Goal: Task Accomplishment & Management: Complete application form

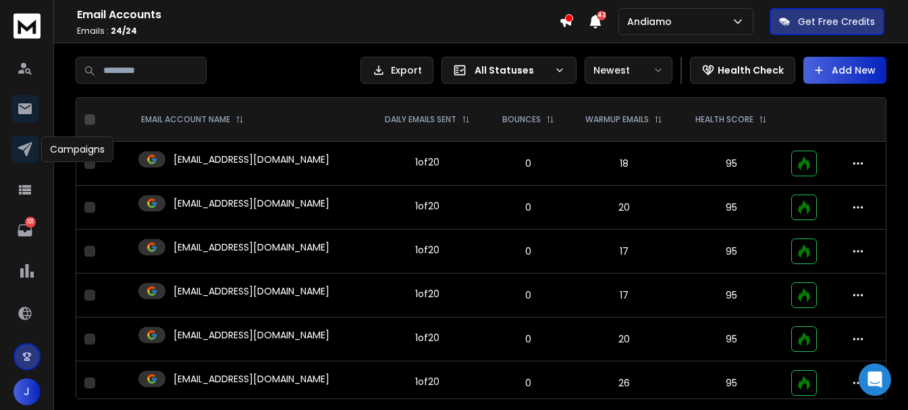
click at [31, 151] on icon at bounding box center [25, 149] width 16 height 16
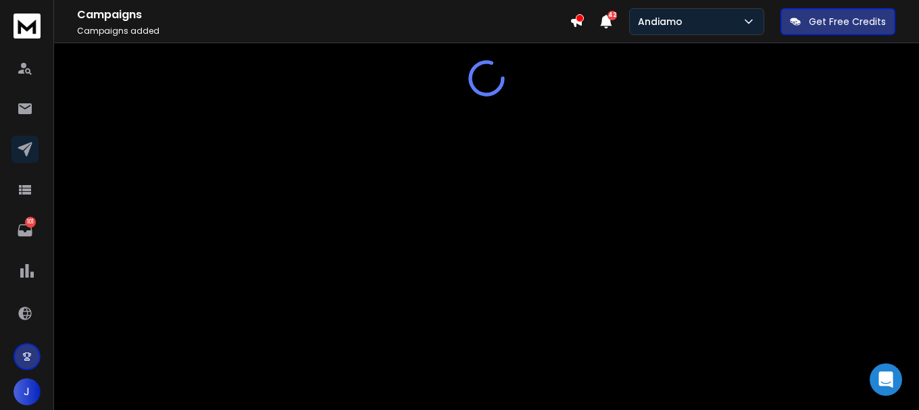
click at [668, 21] on p "Andiamo" at bounding box center [663, 22] width 50 height 14
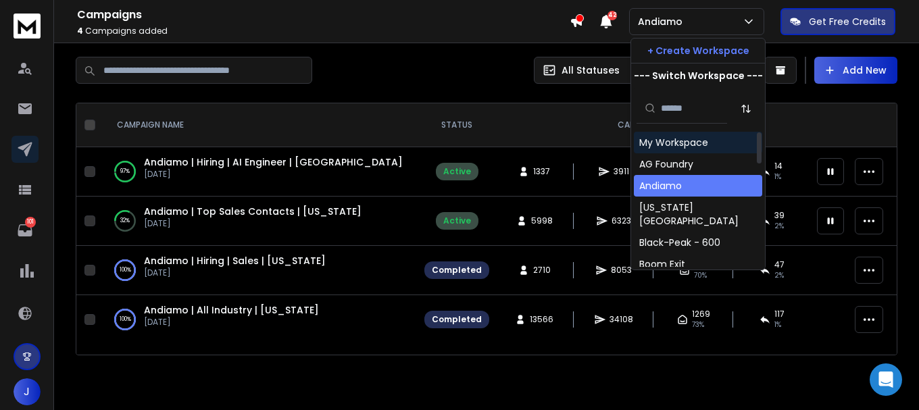
click at [671, 107] on input "text" at bounding box center [690, 108] width 58 height 30
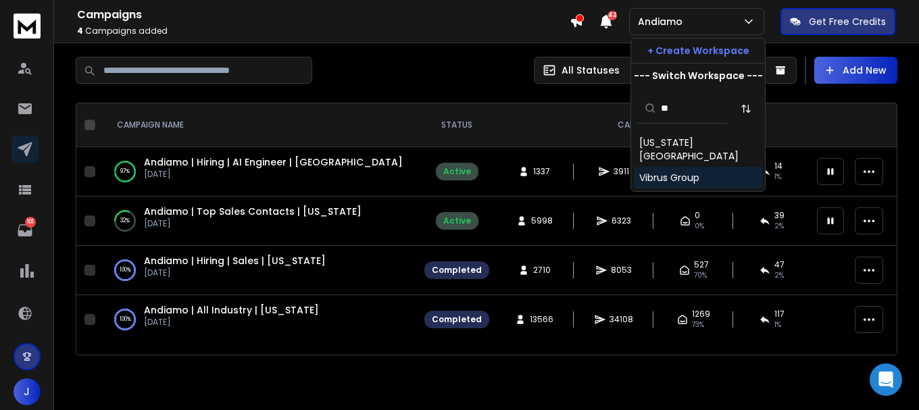
type input "**"
click at [694, 171] on div "Vibrus Group" at bounding box center [669, 178] width 60 height 14
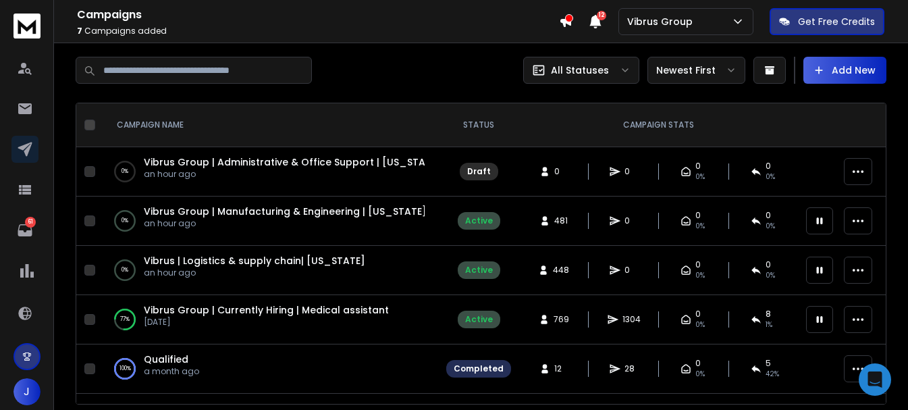
click at [333, 166] on span "Vibrus Group | Administrative & Office Support | [US_STATE]" at bounding box center [292, 162] width 297 height 14
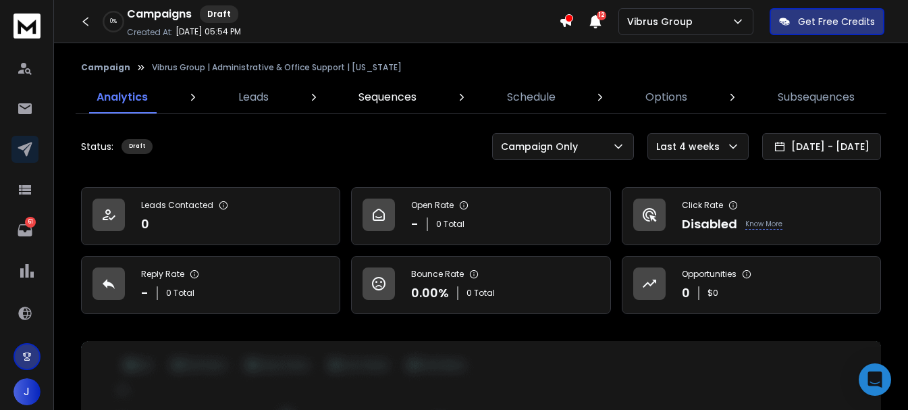
click at [393, 97] on p "Sequences" at bounding box center [388, 97] width 58 height 16
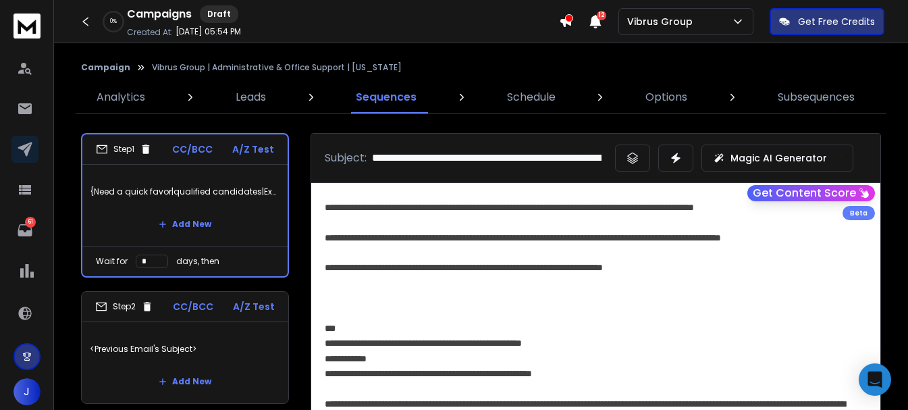
scroll to position [39, 0]
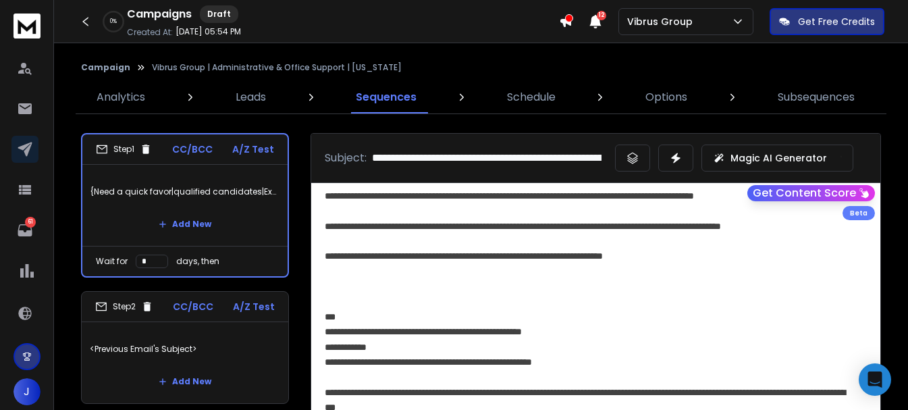
click at [260, 369] on div "Add New" at bounding box center [185, 381] width 190 height 27
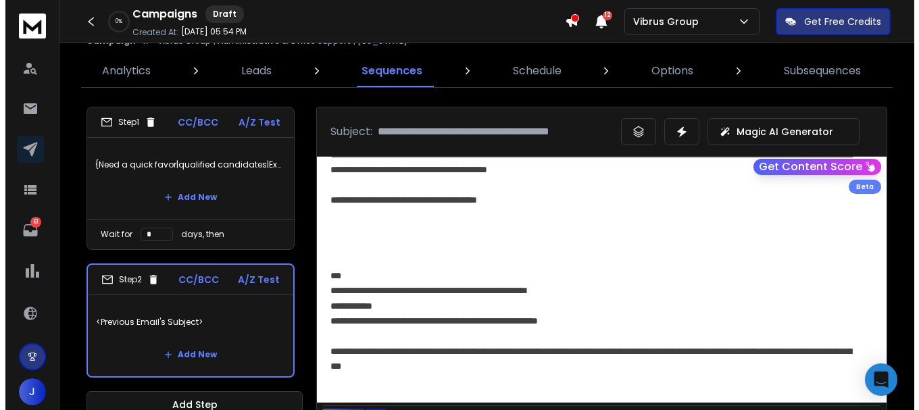
scroll to position [0, 0]
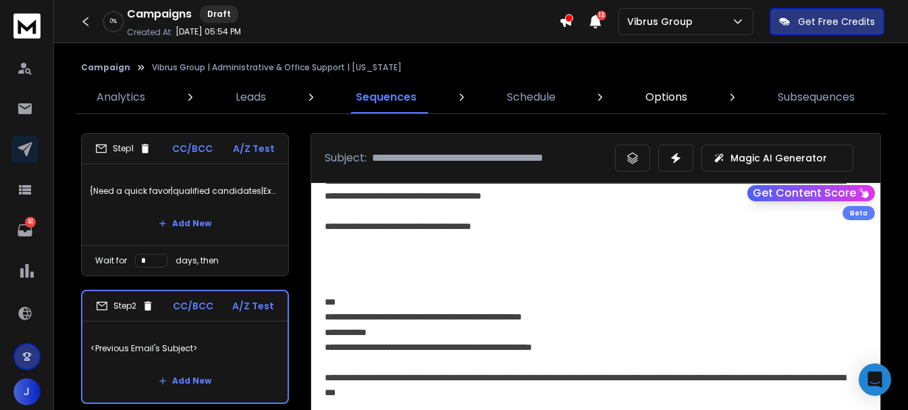
click at [652, 100] on p "Options" at bounding box center [667, 97] width 42 height 16
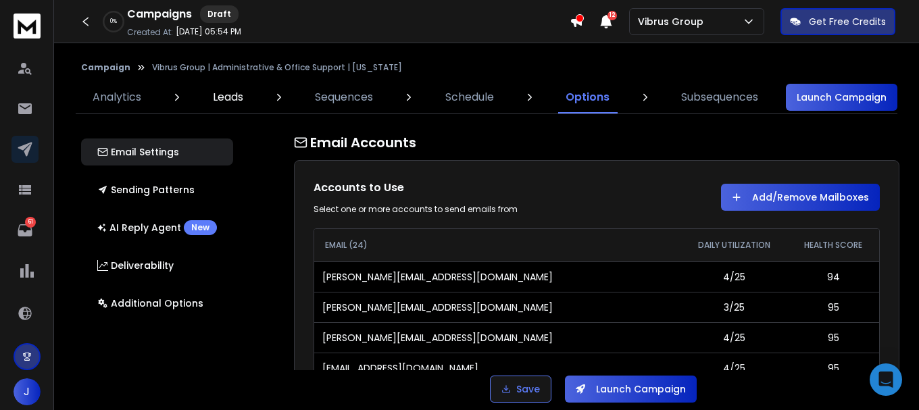
click at [222, 86] on link "Leads" at bounding box center [228, 97] width 47 height 32
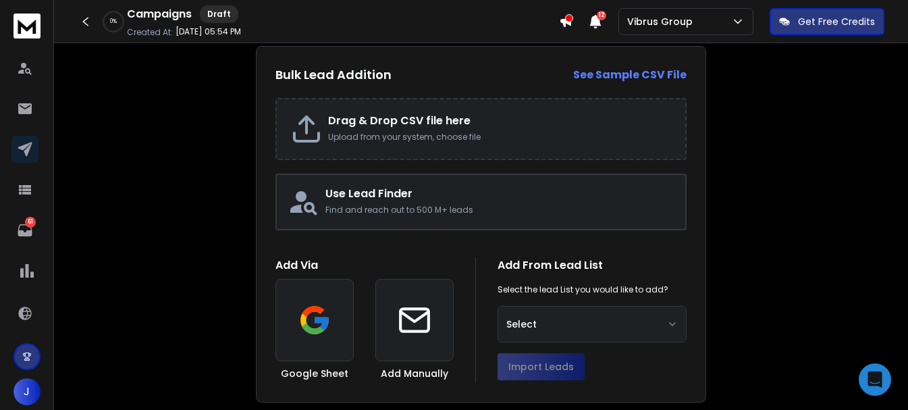
scroll to position [172, 0]
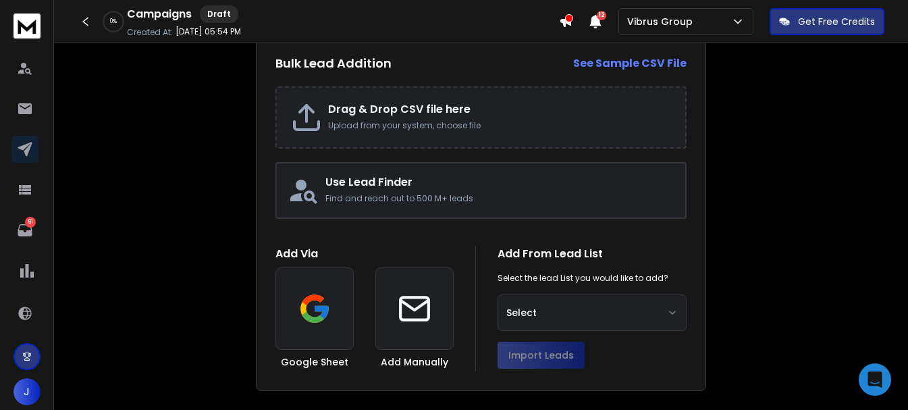
click at [450, 109] on h2 "Drag & Drop CSV file here" at bounding box center [500, 109] width 344 height 16
type input "**********"
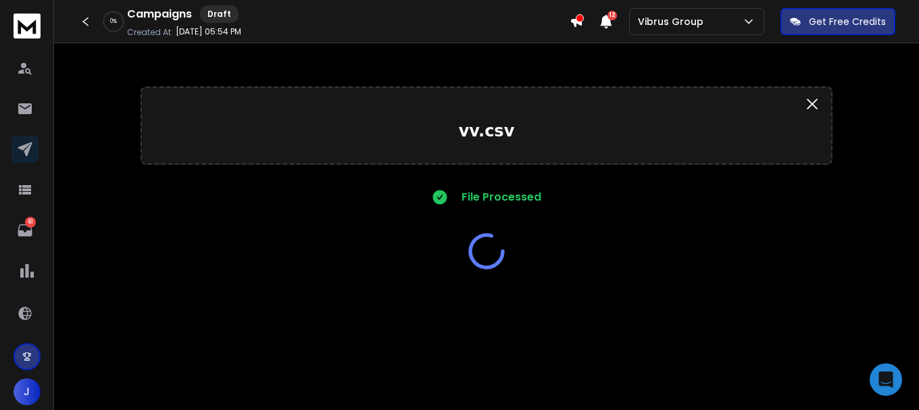
click at [519, 263] on div at bounding box center [486, 251] width 692 height 43
click at [815, 105] on icon at bounding box center [812, 104] width 16 height 16
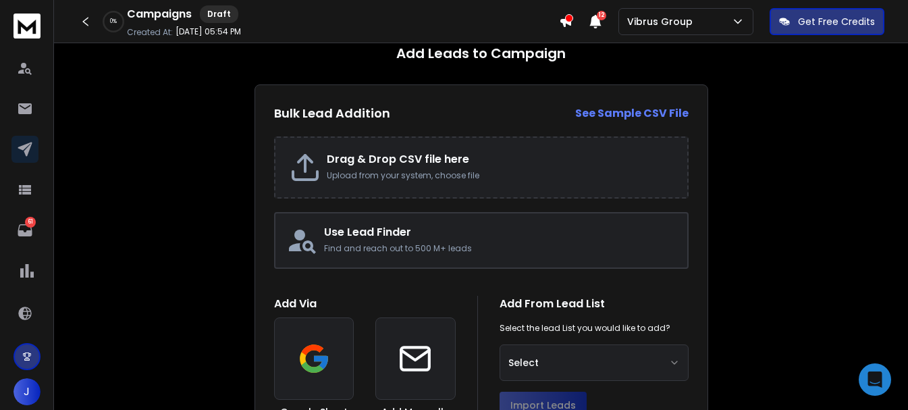
scroll to position [66, 0]
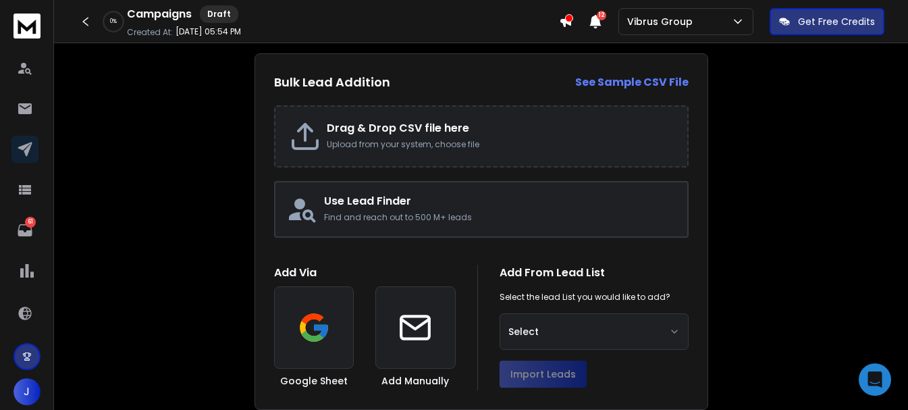
click at [434, 140] on p "Upload from your system, choose file" at bounding box center [500, 144] width 347 height 11
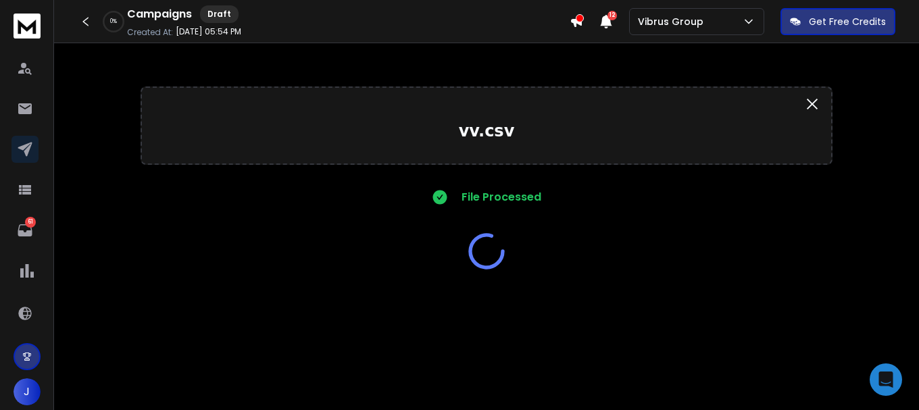
click at [811, 100] on icon at bounding box center [812, 104] width 16 height 16
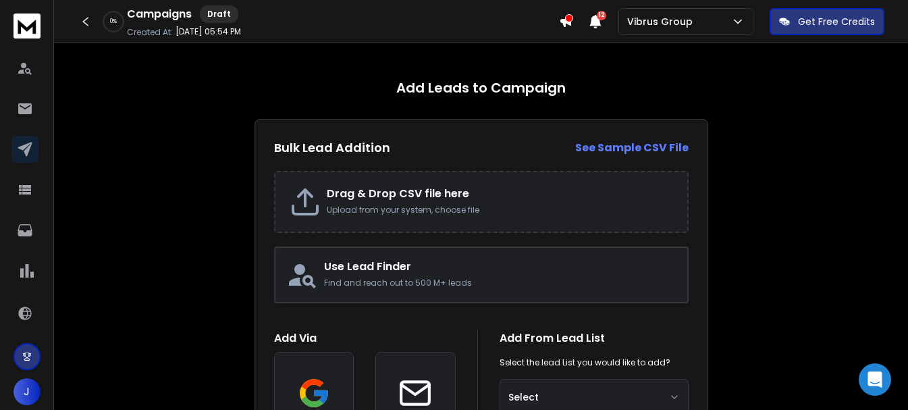
click at [425, 199] on h2 "Drag & Drop CSV file here" at bounding box center [500, 194] width 347 height 16
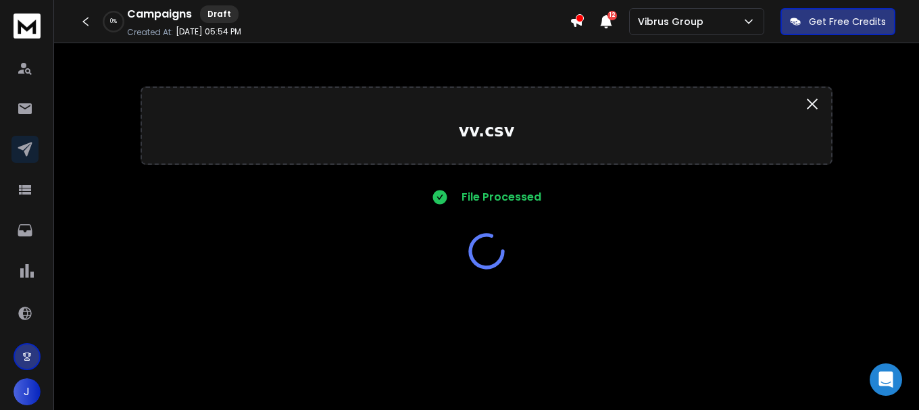
click at [616, 276] on div "Get only verified leads with our AI-powered Lead Finder, starting at $22/mo Try…" at bounding box center [459, 205] width 919 height 410
click at [468, 138] on p "vv.csv" at bounding box center [486, 131] width 667 height 22
click at [813, 105] on icon at bounding box center [812, 104] width 11 height 11
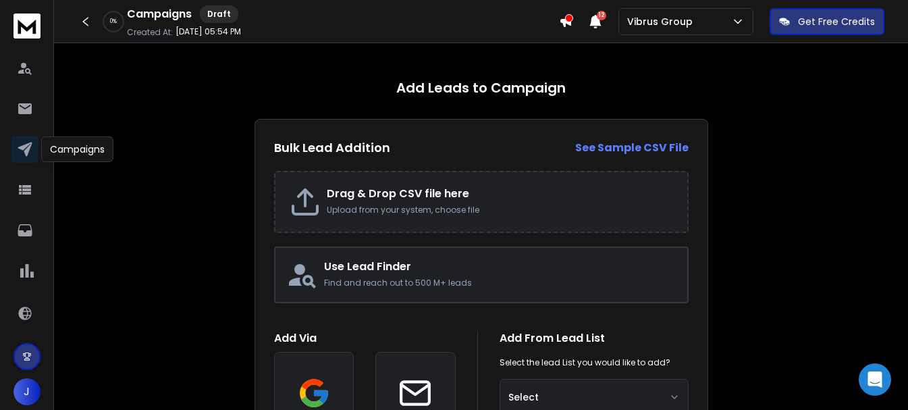
click at [30, 145] on icon at bounding box center [25, 149] width 14 height 14
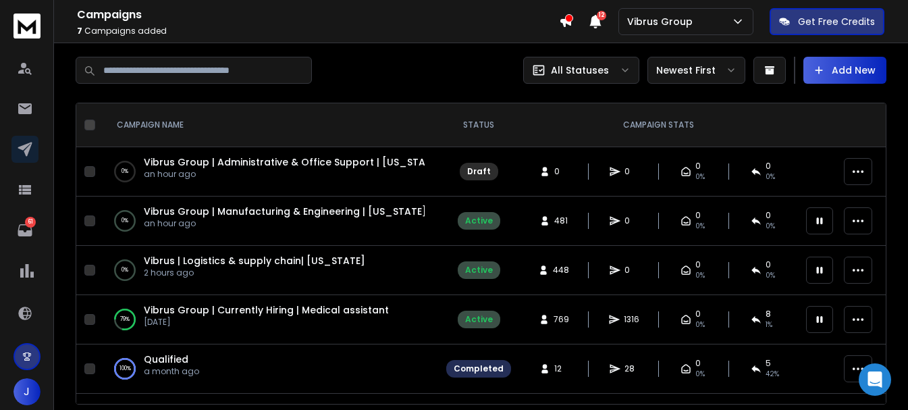
click at [294, 158] on span "Vibrus Group | Administrative & Office Support | [US_STATE]" at bounding box center [292, 162] width 297 height 14
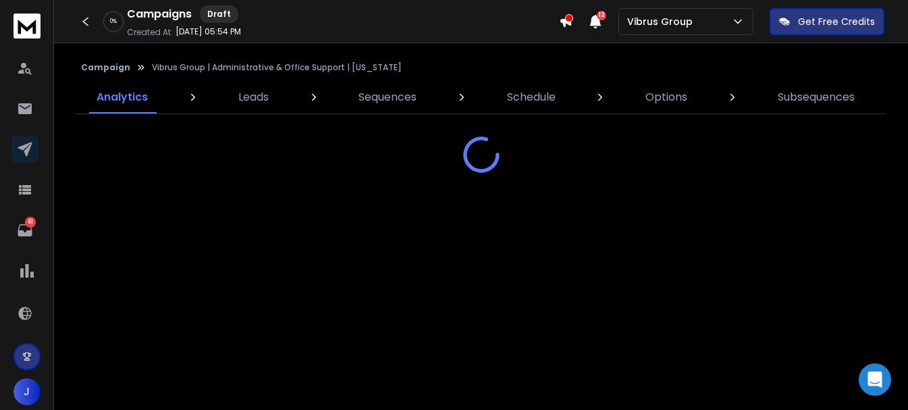
click at [328, 94] on div "Analytics Leads Sequences Schedule Options Subsequences" at bounding box center [476, 97] width 800 height 32
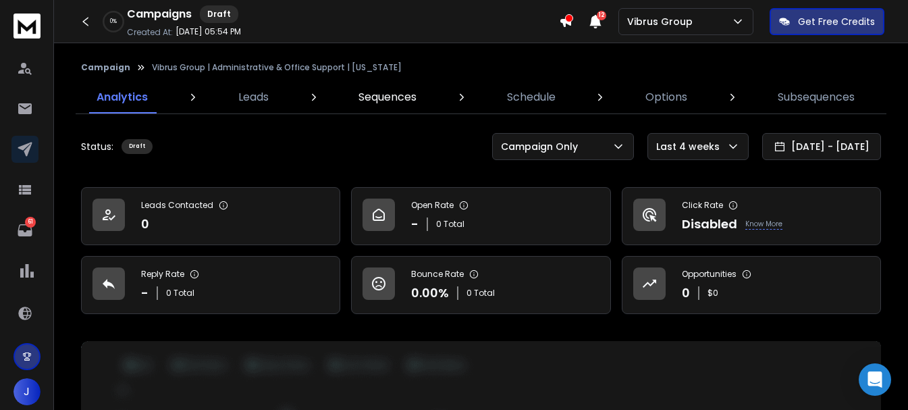
click at [385, 94] on p "Sequences" at bounding box center [388, 97] width 58 height 16
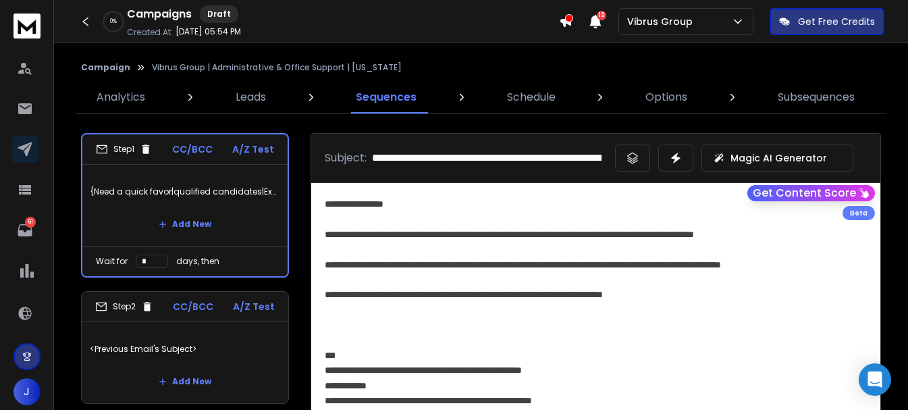
click at [611, 227] on div "**********" at bounding box center [591, 234] width 532 height 15
drag, startPoint x: 382, startPoint y: 201, endPoint x: 388, endPoint y: 205, distance: 7.3
click at [384, 205] on span "**********" at bounding box center [354, 203] width 59 height 9
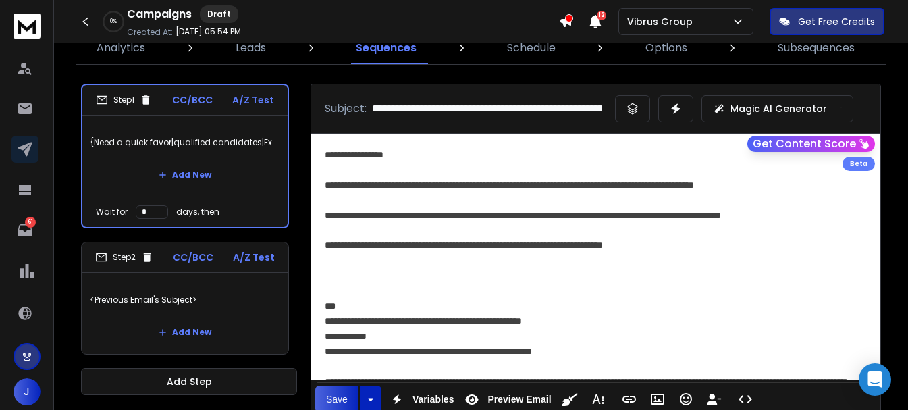
scroll to position [77, 0]
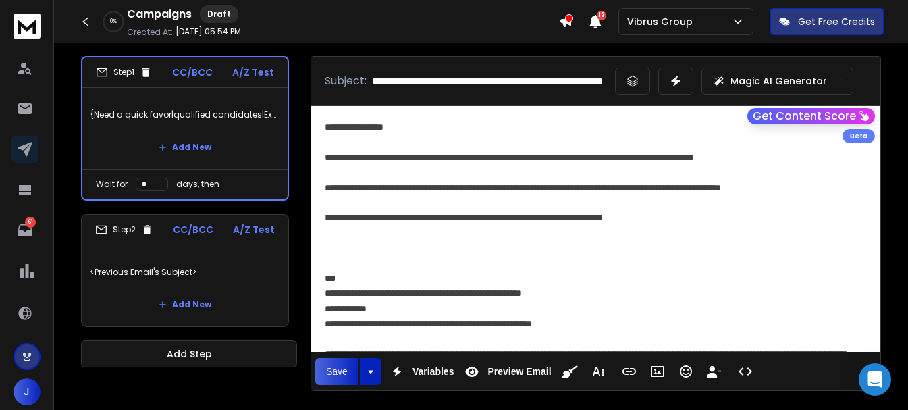
click at [240, 272] on p "<Previous Email's Subject>" at bounding box center [185, 272] width 190 height 38
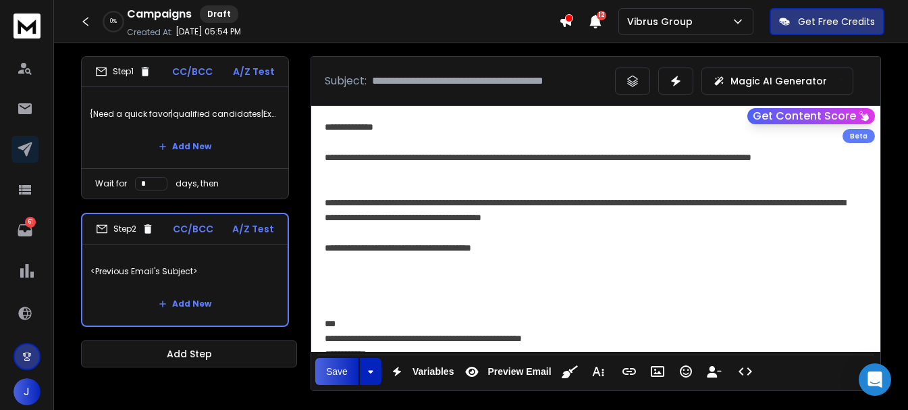
scroll to position [0, 0]
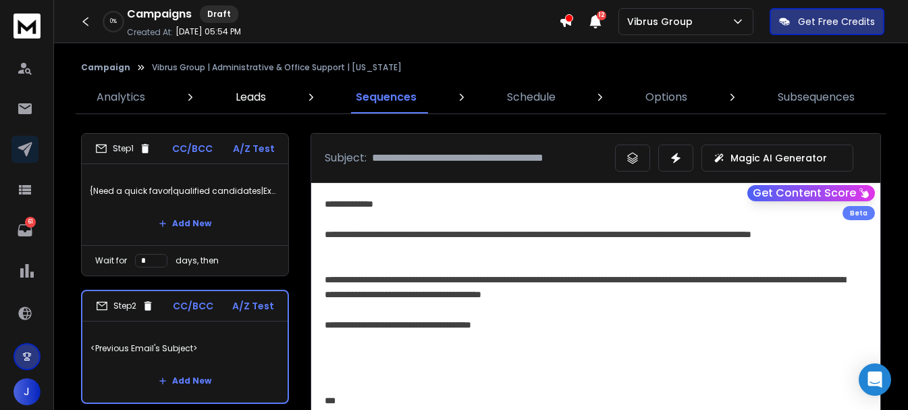
click at [242, 95] on p "Leads" at bounding box center [251, 97] width 30 height 16
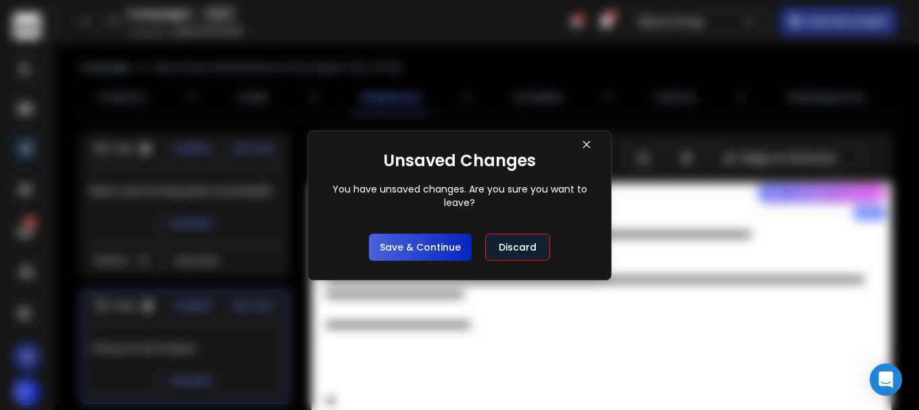
click at [507, 248] on button "Discard" at bounding box center [517, 247] width 65 height 27
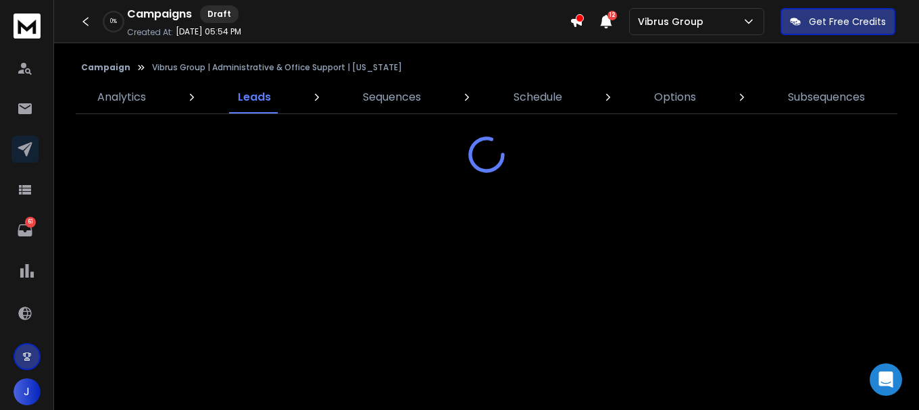
click at [528, 249] on div "Your warmest leads are on your site – Turn visits into conversations Reach Out …" at bounding box center [459, 205] width 919 height 410
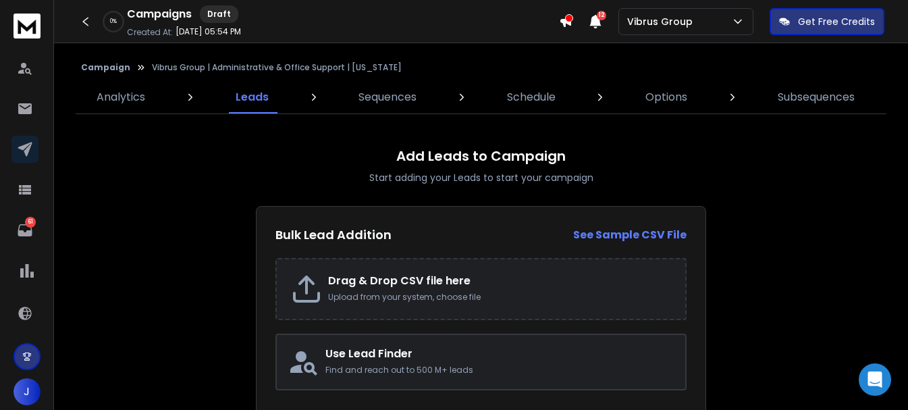
click at [429, 295] on p "Upload from your system, choose file" at bounding box center [500, 297] width 344 height 11
type input "**********"
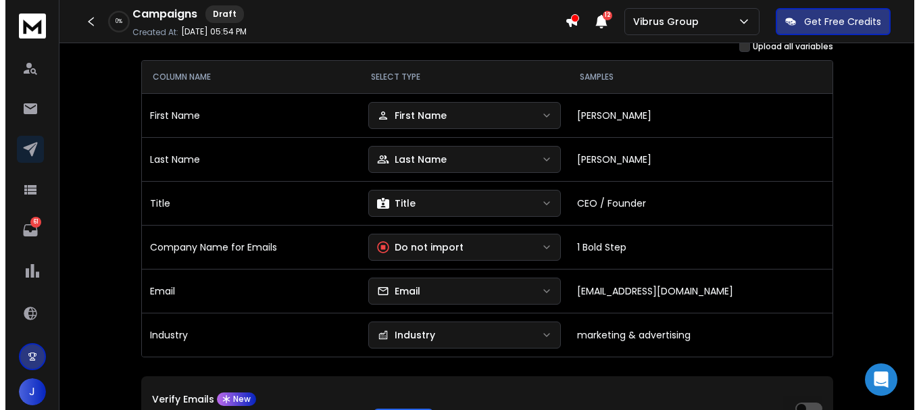
scroll to position [270, 0]
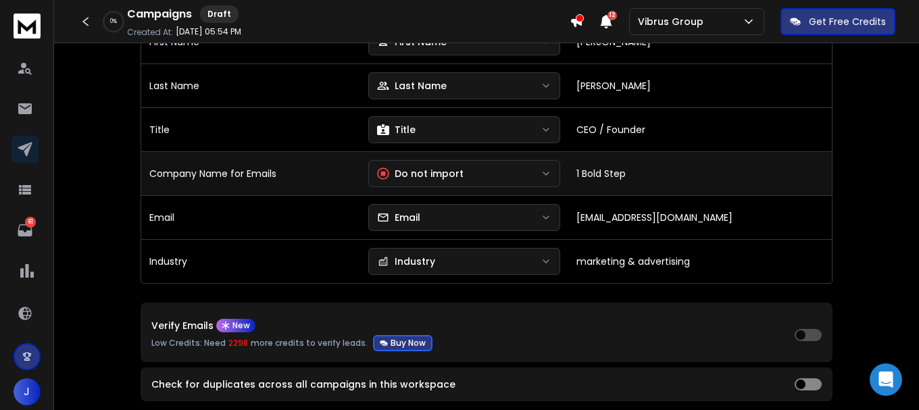
click at [477, 168] on button "Do not import" at bounding box center [464, 173] width 193 height 27
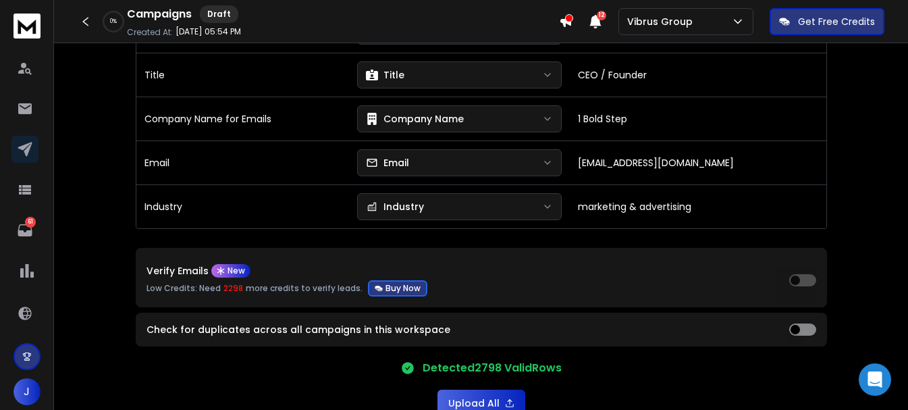
scroll to position [353, 0]
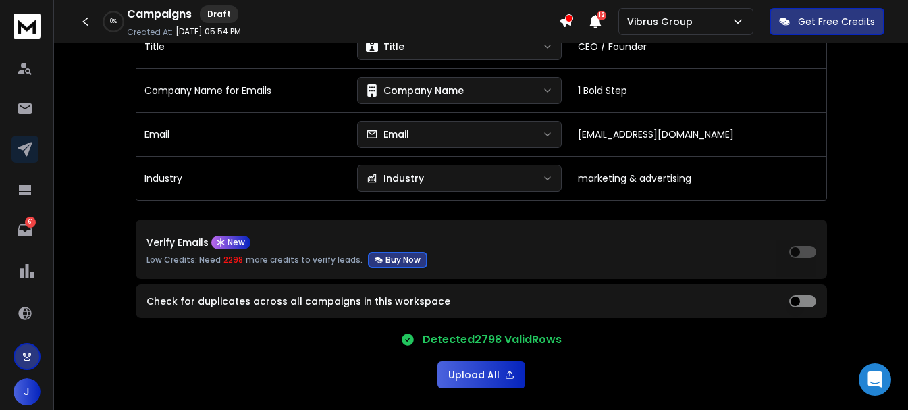
click at [496, 370] on button "Upload All" at bounding box center [482, 374] width 88 height 27
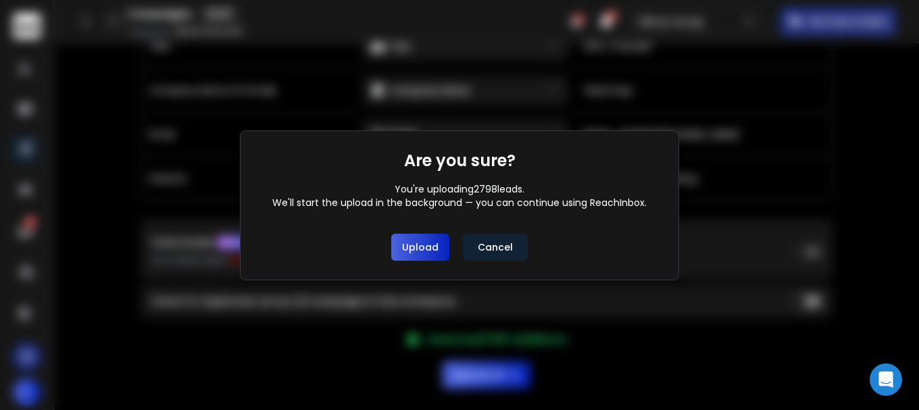
click at [424, 243] on button "Upload" at bounding box center [420, 247] width 58 height 27
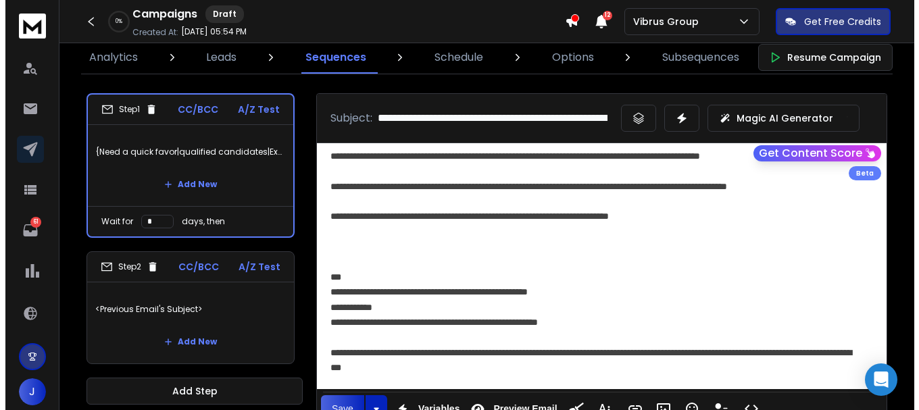
scroll to position [77, 0]
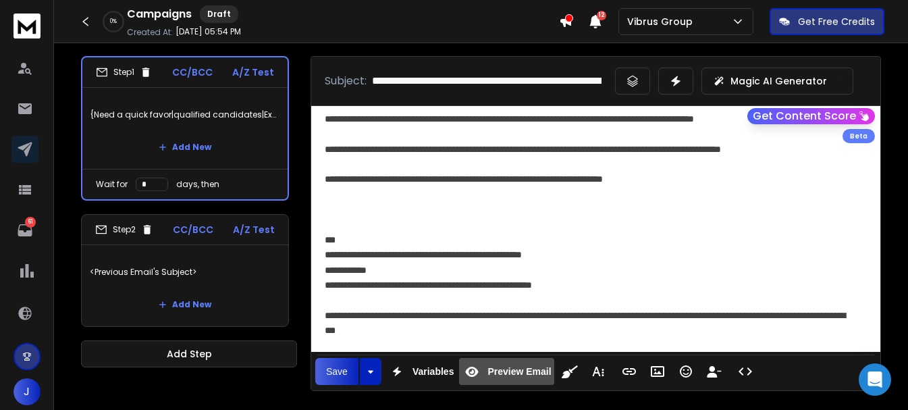
click at [530, 378] on div "Preview Email" at bounding box center [506, 372] width 95 height 22
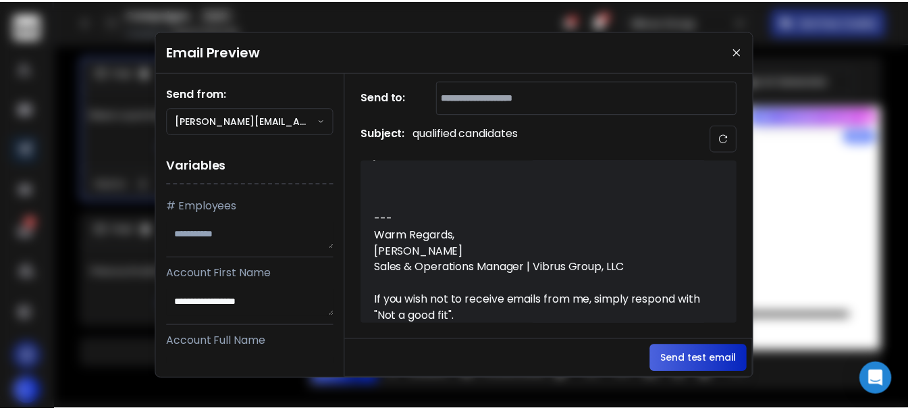
scroll to position [0, 0]
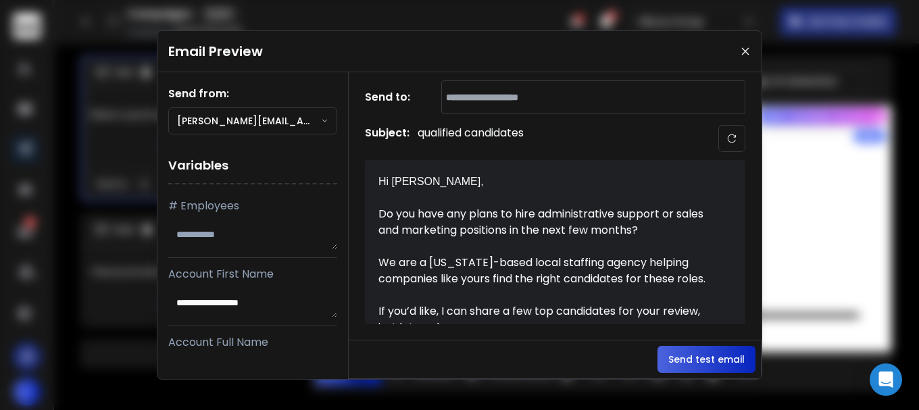
click at [748, 51] on icon at bounding box center [745, 51] width 11 height 11
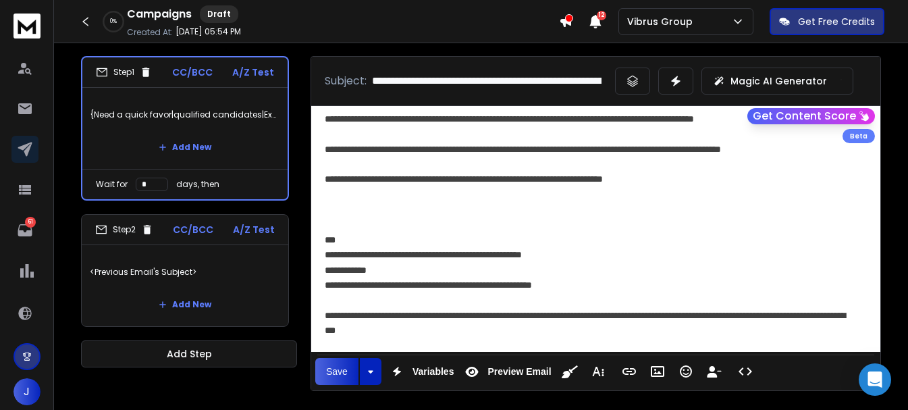
click at [240, 275] on p "<Previous Email's Subject>" at bounding box center [185, 272] width 190 height 38
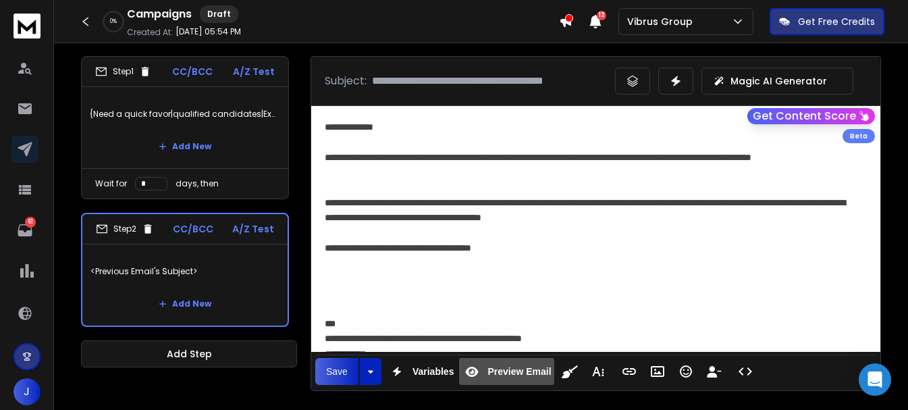
click at [521, 361] on div "Preview Email" at bounding box center [506, 372] width 95 height 22
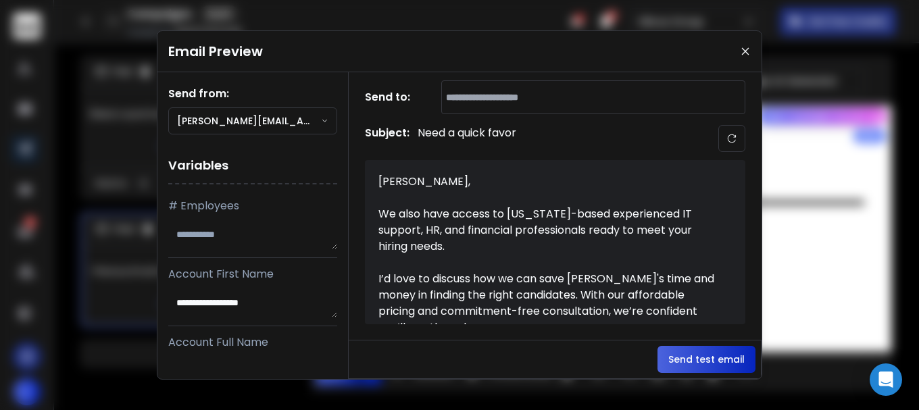
click at [740, 51] on icon at bounding box center [745, 51] width 11 height 11
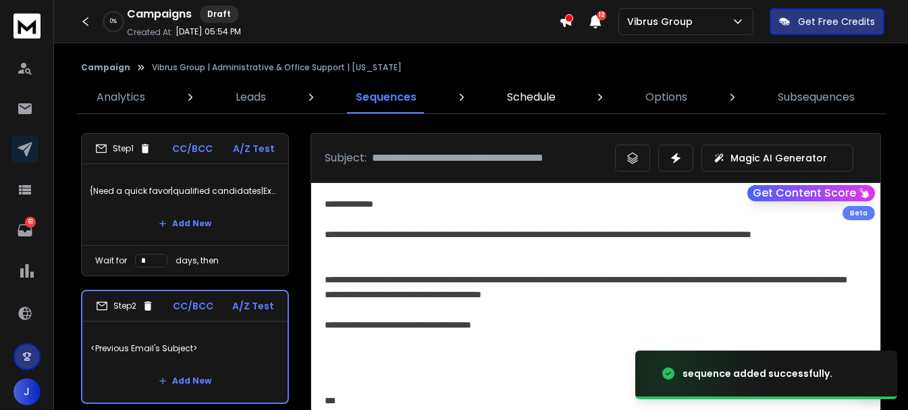
click at [534, 95] on p "Schedule" at bounding box center [531, 97] width 49 height 16
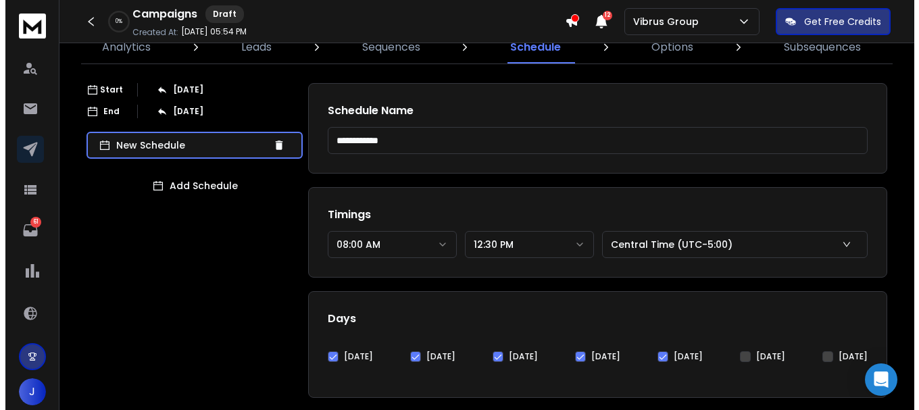
scroll to position [90, 0]
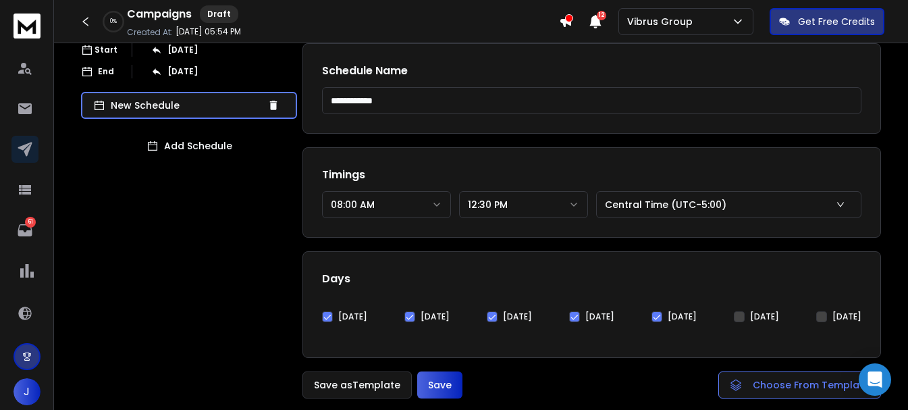
click at [544, 204] on button "12:30 PM" at bounding box center [523, 204] width 129 height 27
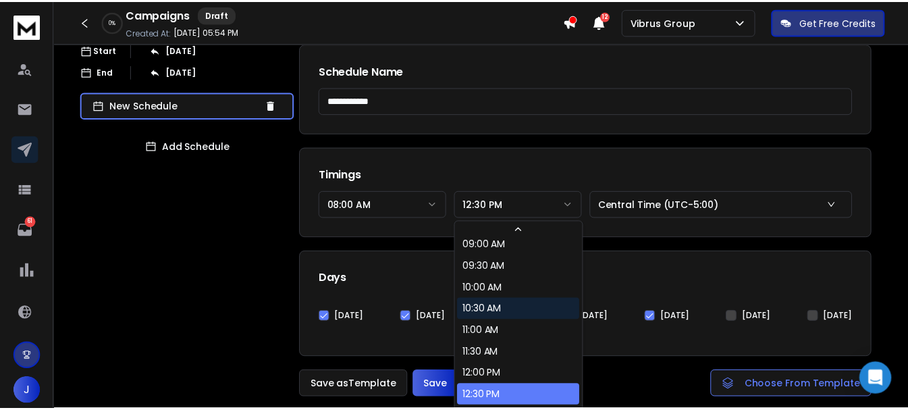
scroll to position [118, 0]
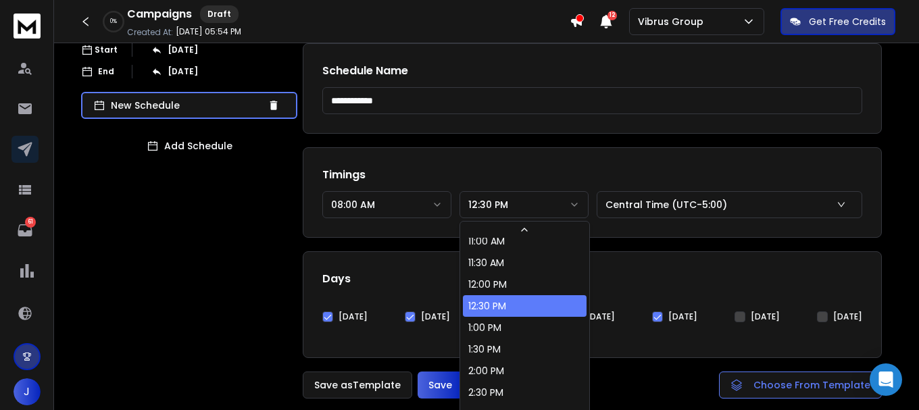
select select "********"
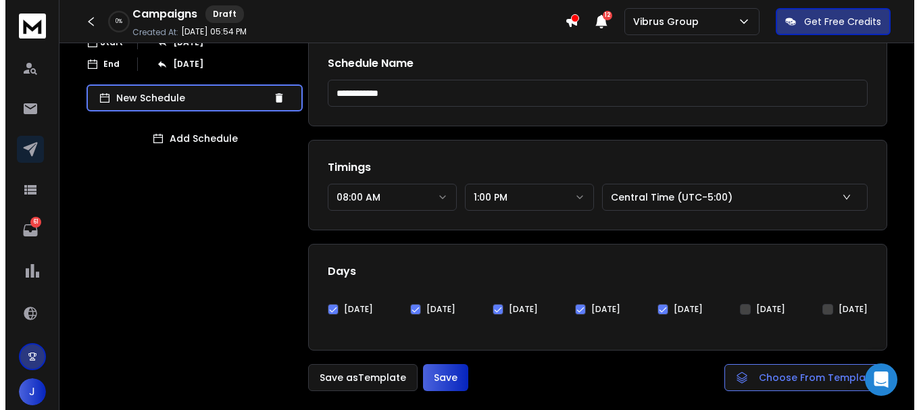
scroll to position [0, 0]
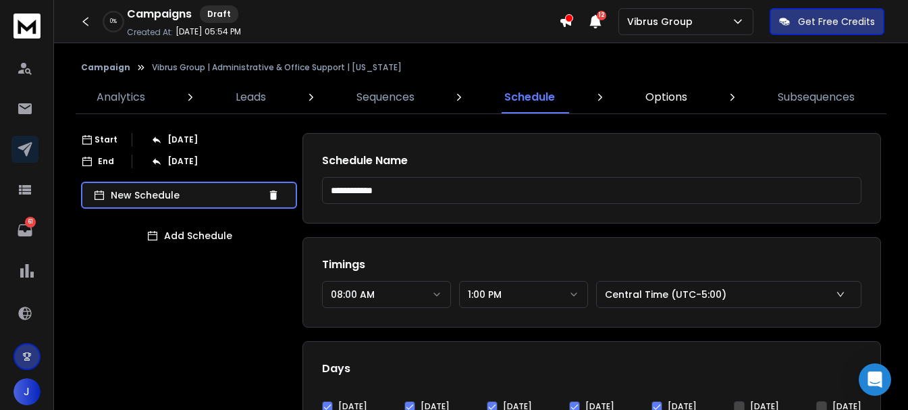
click at [664, 92] on p "Options" at bounding box center [667, 97] width 42 height 16
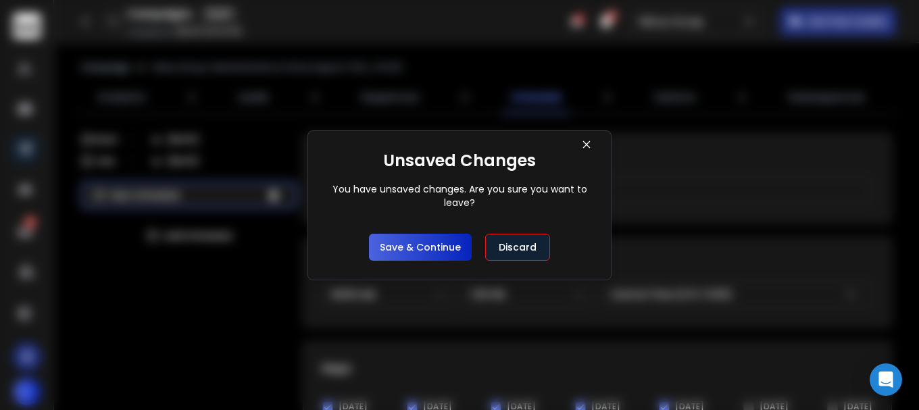
click at [422, 245] on button "Save & Continue" at bounding box center [420, 247] width 103 height 27
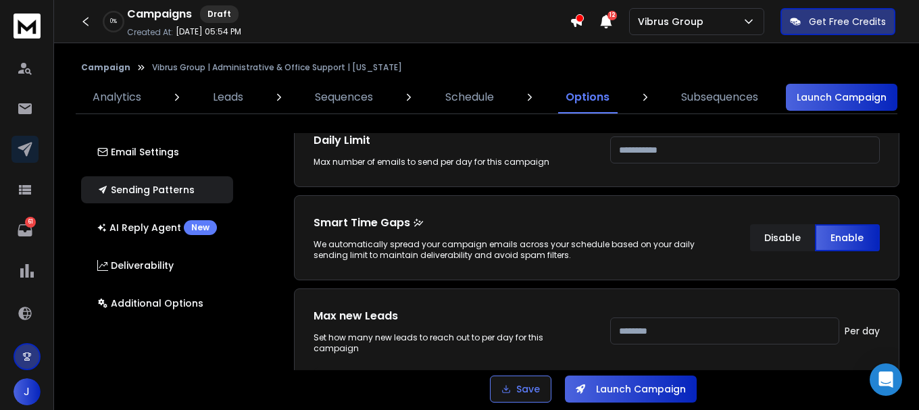
scroll to position [718, 0]
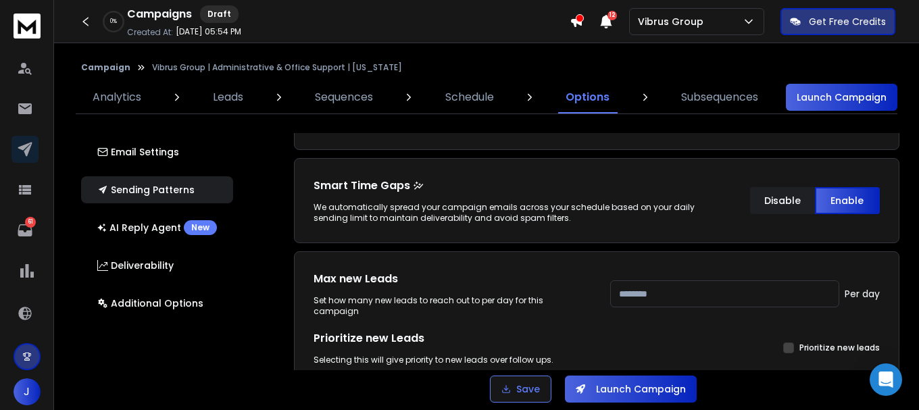
click at [638, 388] on button "Launch Campaign" at bounding box center [631, 389] width 132 height 27
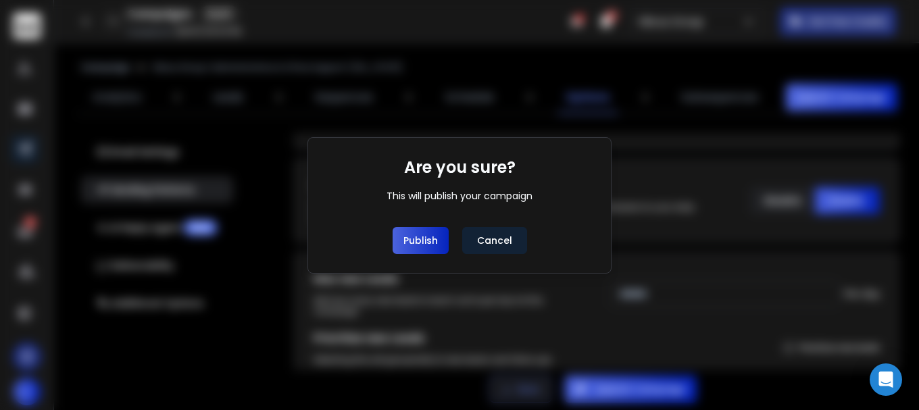
click at [413, 242] on button "Publish" at bounding box center [420, 240] width 56 height 27
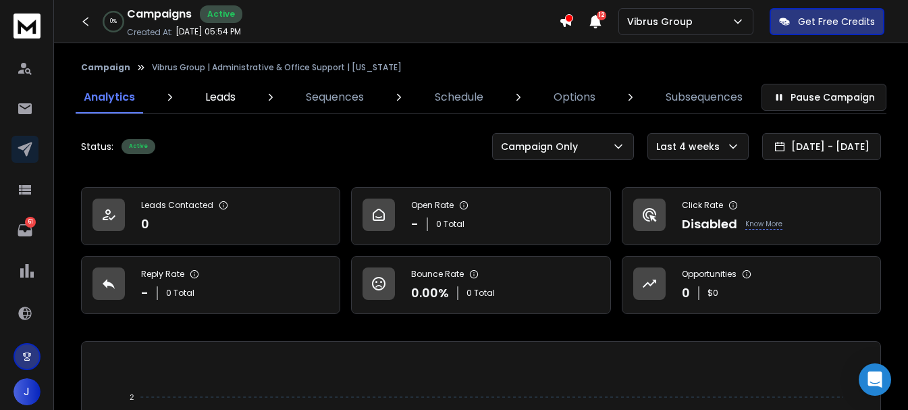
click at [225, 97] on p "Leads" at bounding box center [220, 97] width 30 height 16
